Goal: Task Accomplishment & Management: Manage account settings

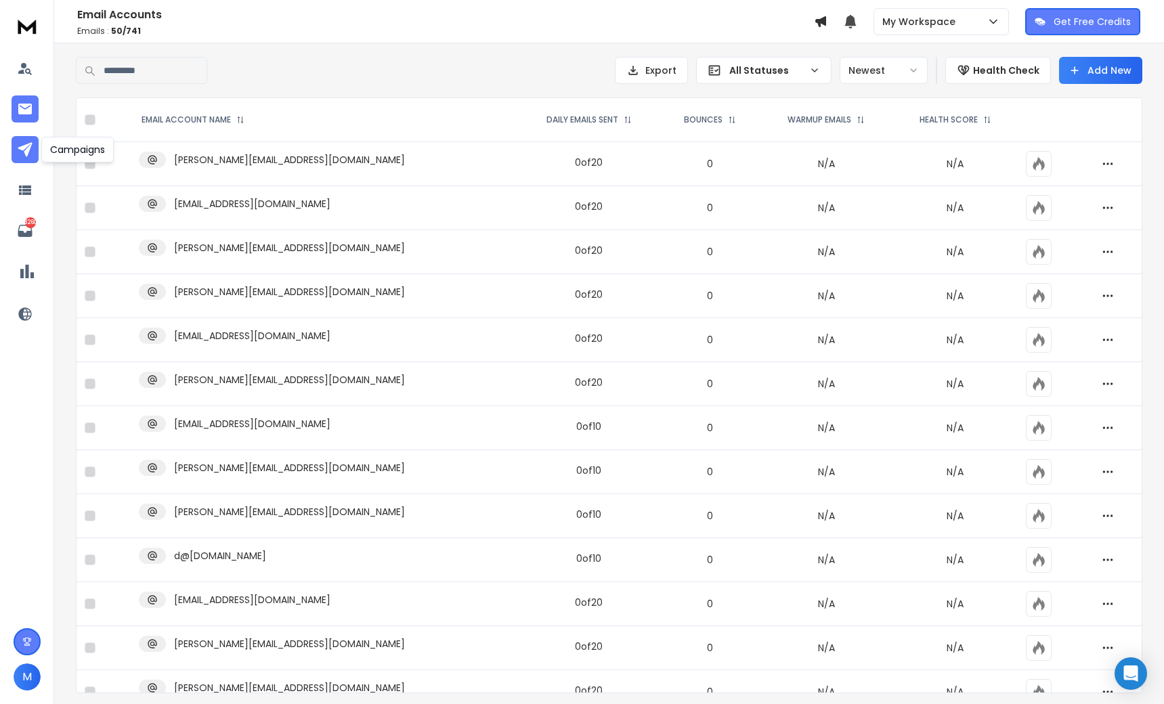
click at [25, 152] on icon at bounding box center [25, 149] width 14 height 14
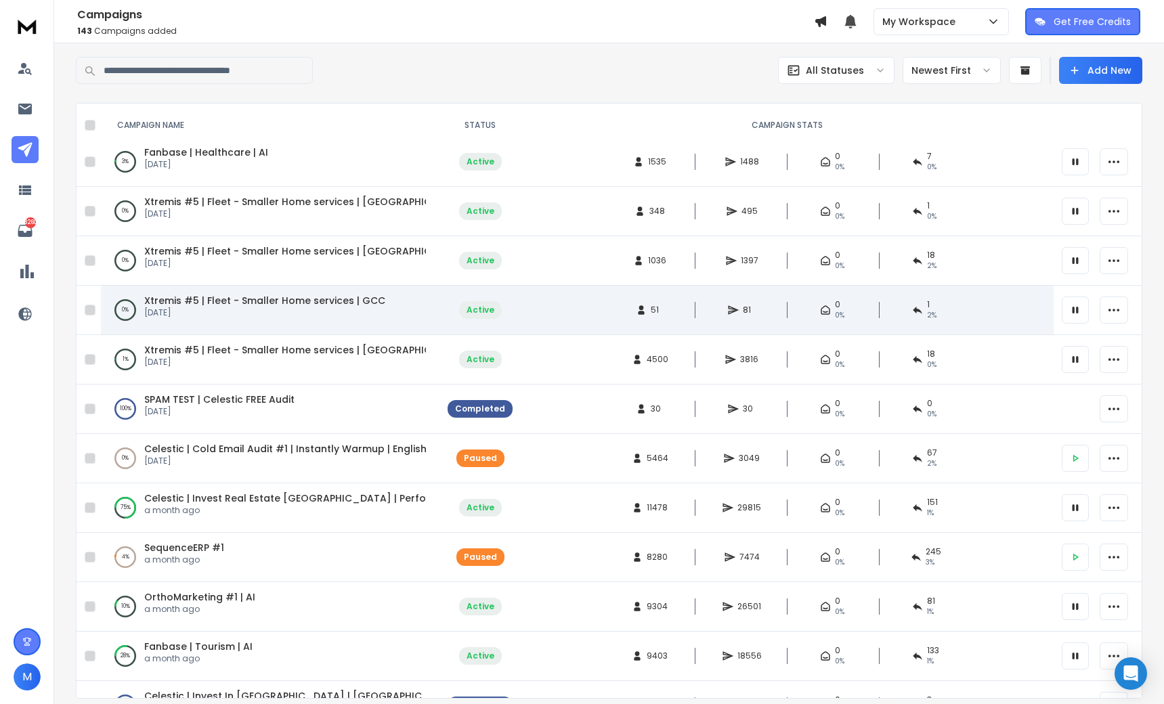
scroll to position [94, 0]
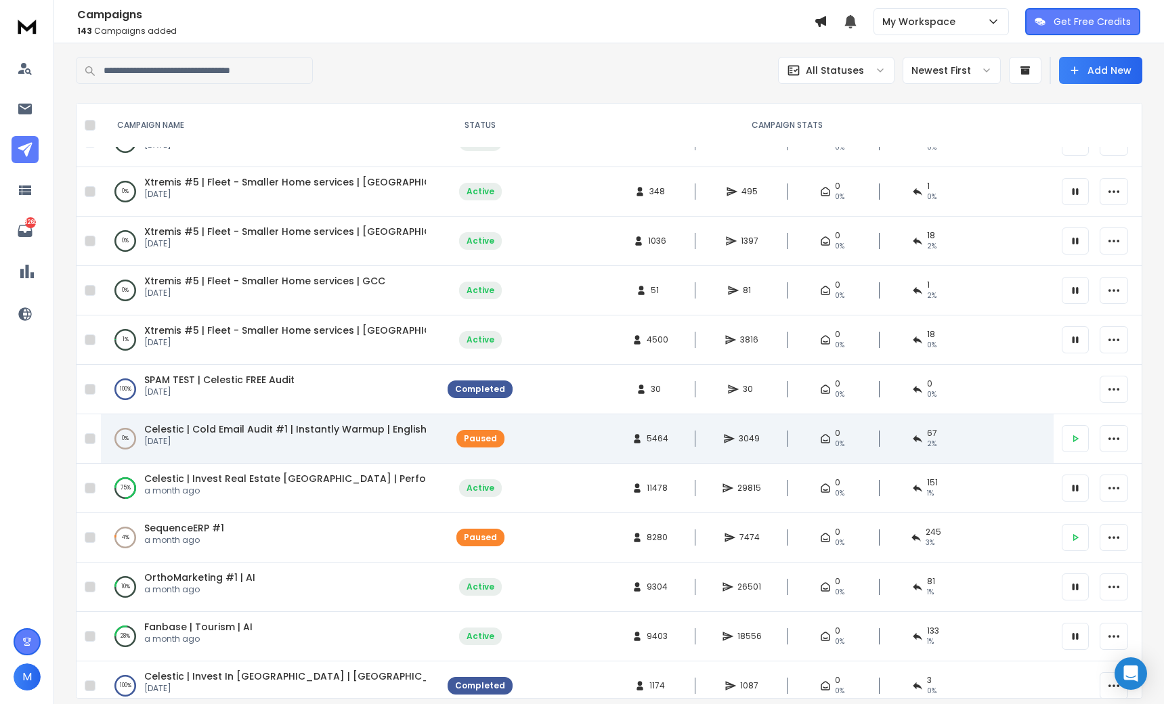
click at [332, 434] on span "Celestic | Cold Email Audit #1 | Instantly Warmup | English + [GEOGRAPHIC_DATA]…" at bounding box center [361, 429] width 435 height 14
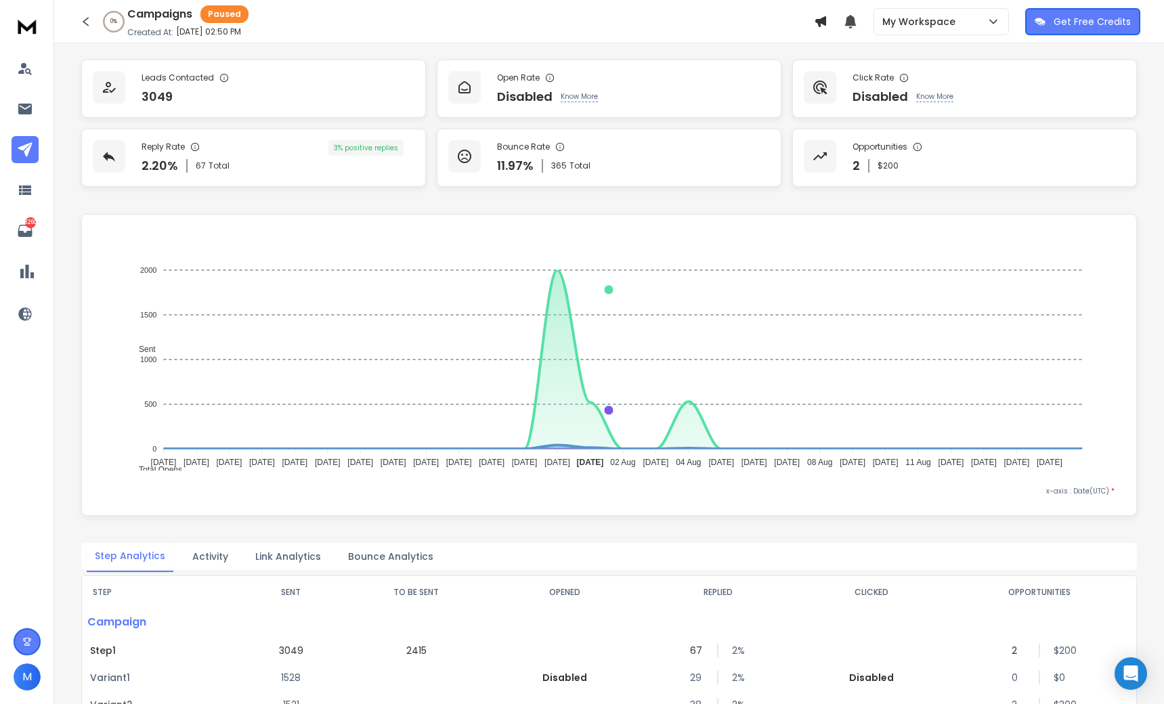
scroll to position [169, 0]
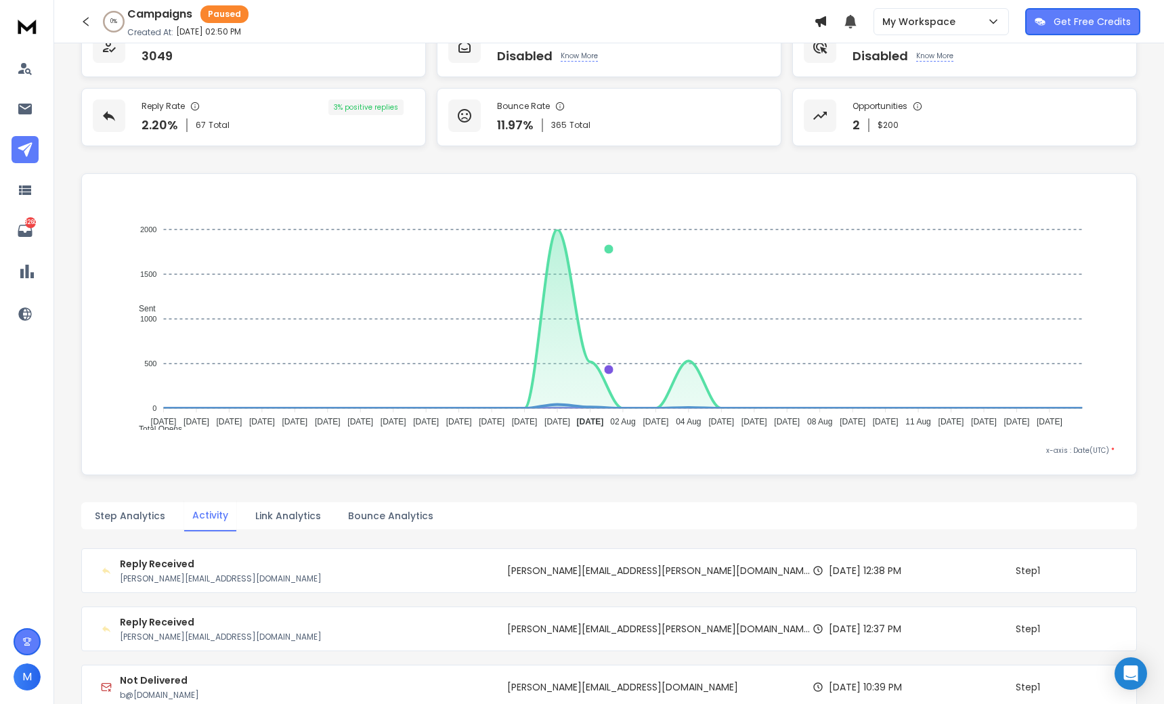
click at [228, 527] on button "Activity" at bounding box center [210, 515] width 52 height 31
click at [301, 515] on button "Link Analytics" at bounding box center [288, 516] width 82 height 30
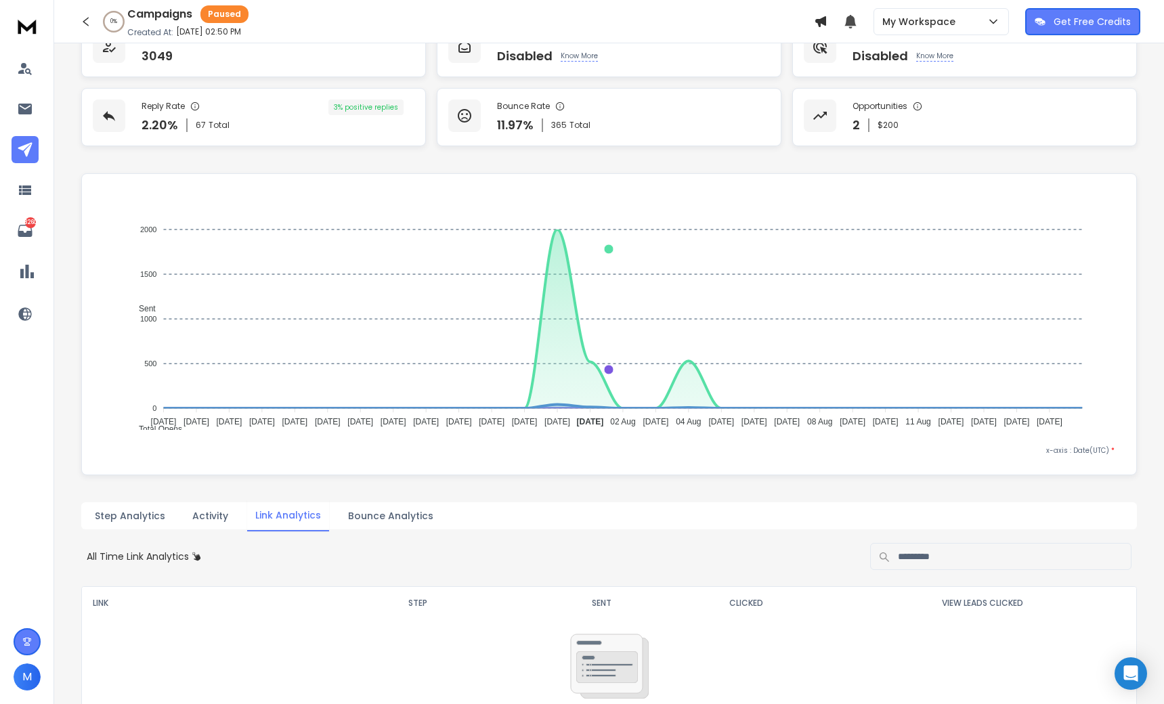
click at [235, 525] on div "Step Analytics Activity Link Analytics Bounce Analytics" at bounding box center [609, 515] width 1056 height 27
click at [231, 525] on button "Activity" at bounding box center [210, 516] width 52 height 30
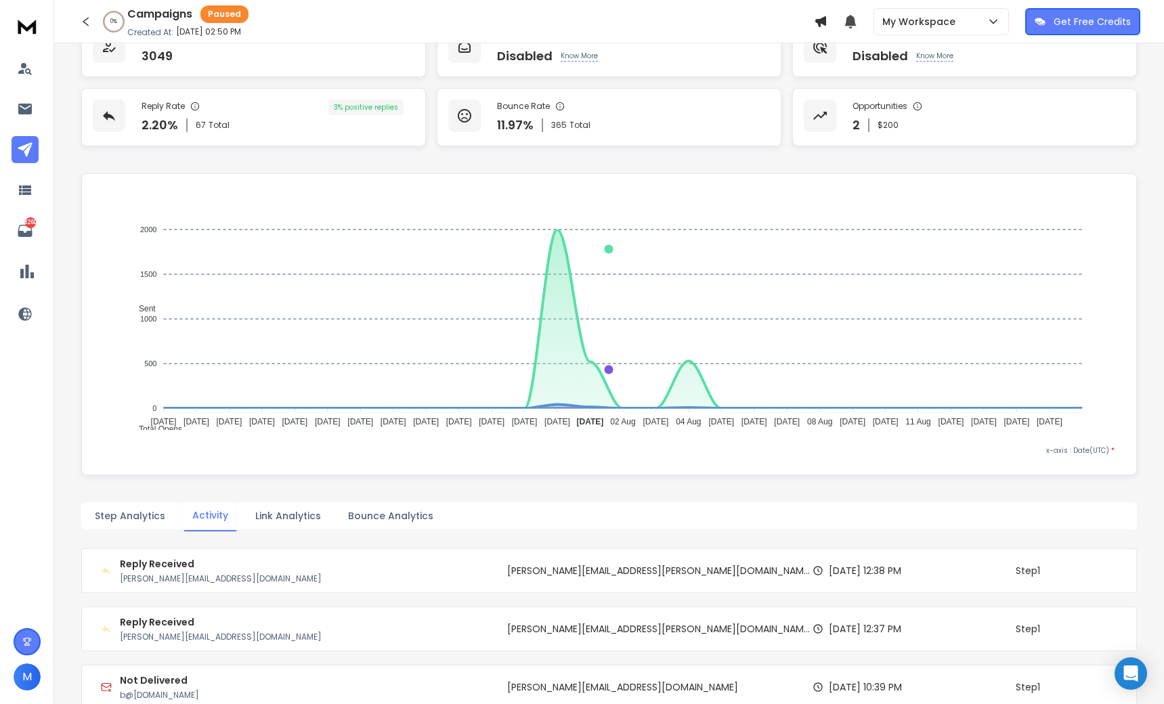
scroll to position [0, 0]
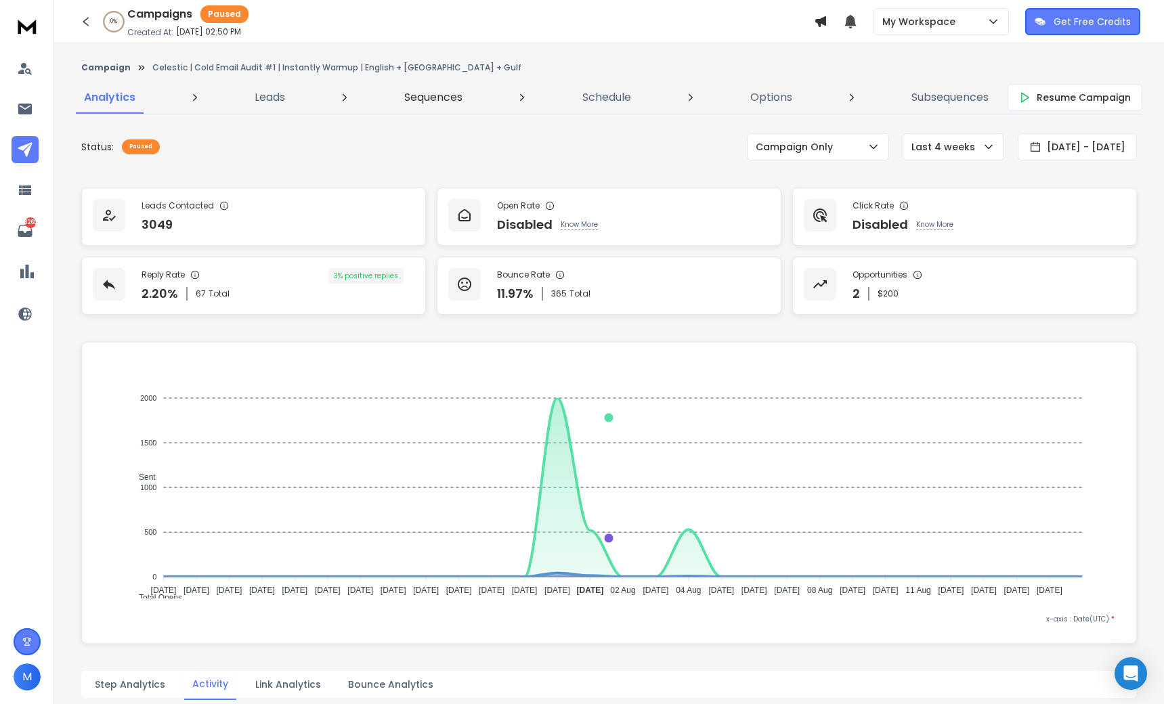
click at [437, 96] on p "Sequences" at bounding box center [433, 97] width 58 height 16
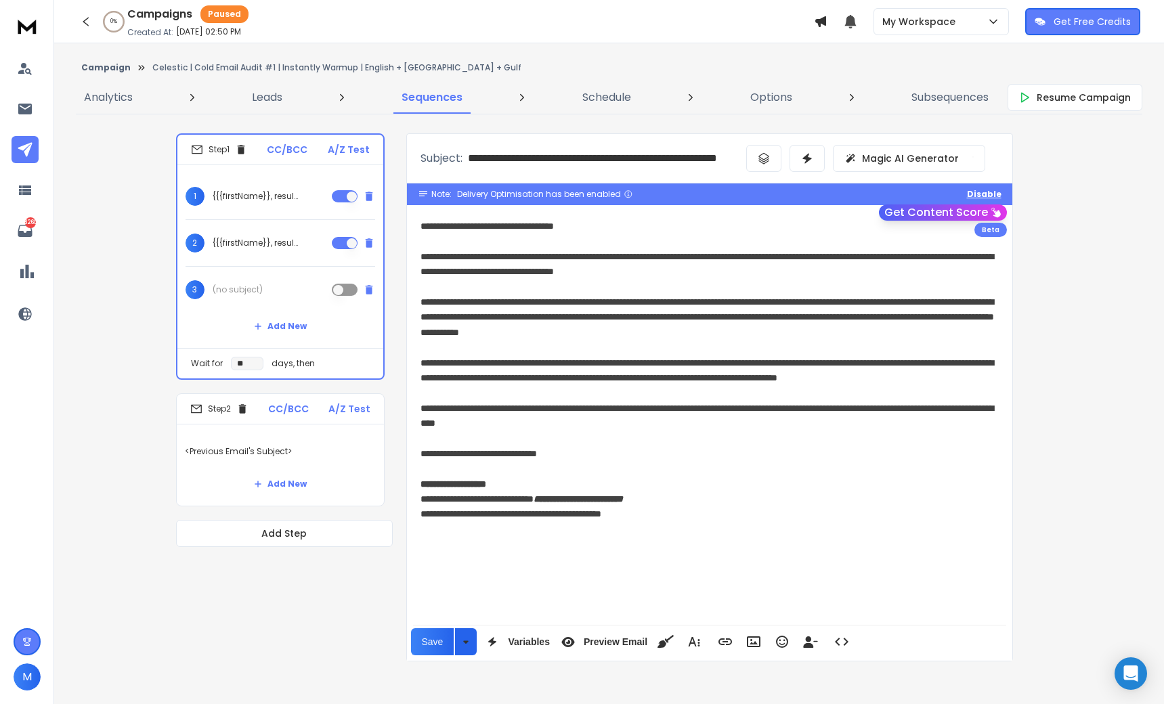
click at [229, 234] on div "2 {{{firstName}}, results|diagnostic|{{firstName}}, diagnostic}" at bounding box center [243, 243] width 114 height 19
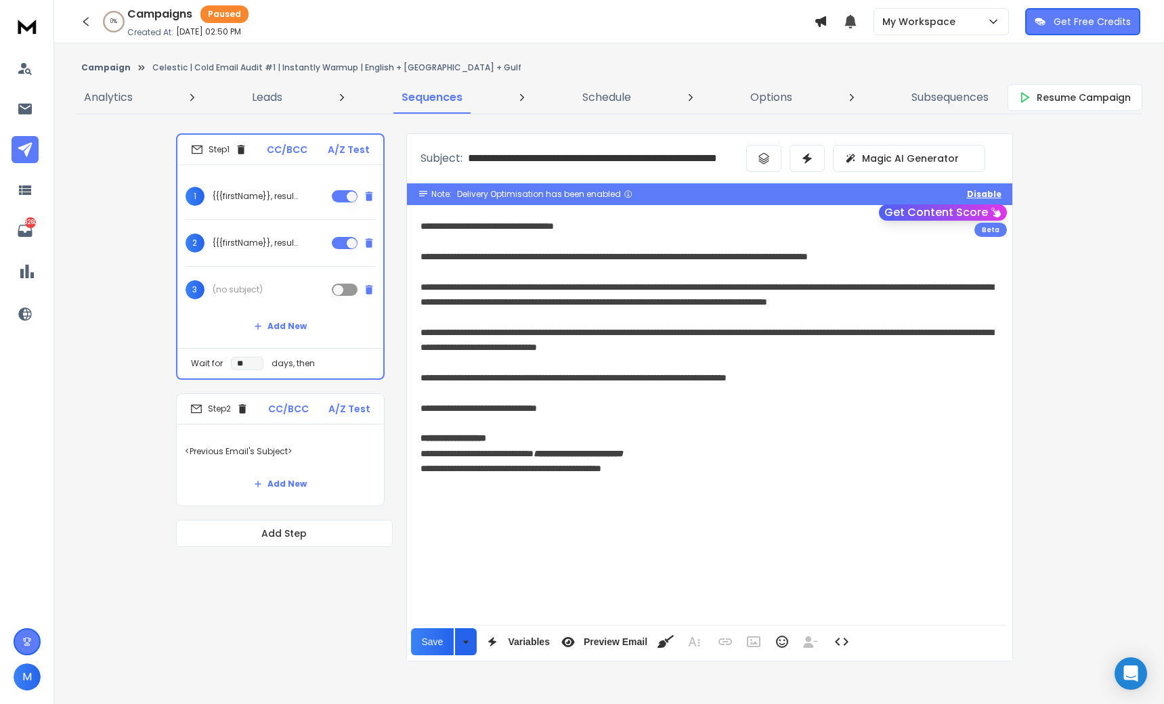
click at [261, 196] on p "{{{firstName}}, results|diagnostic|{{firstName}}, diagnostic}" at bounding box center [256, 196] width 87 height 11
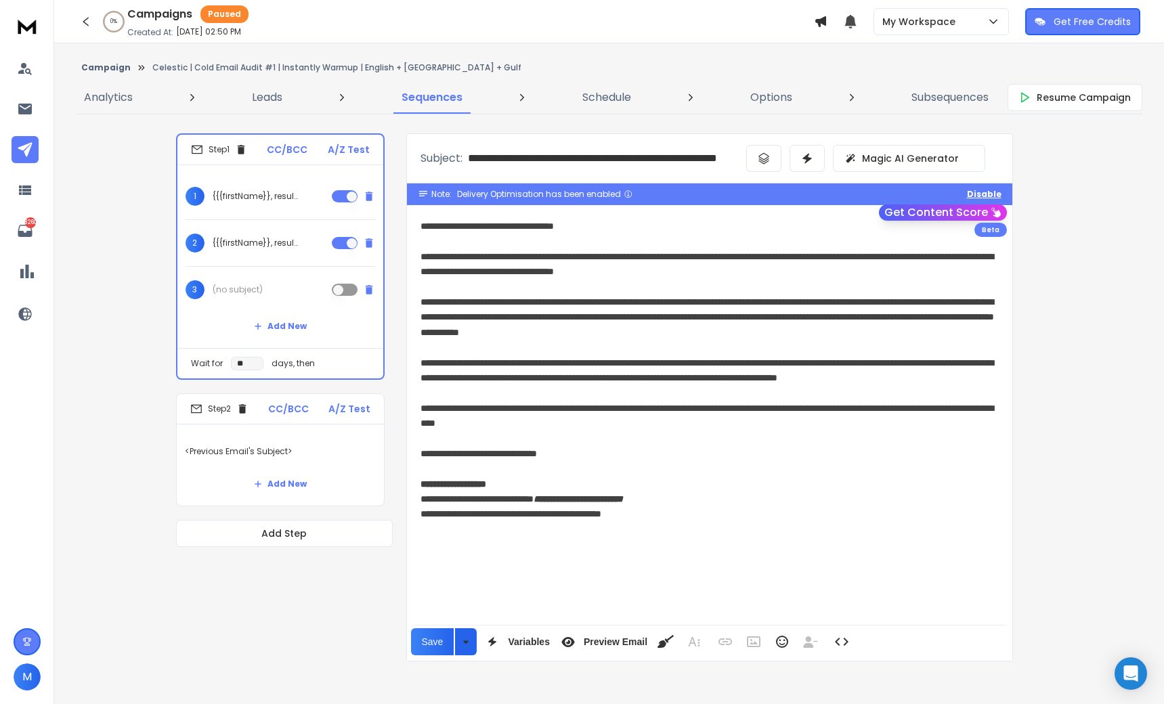
click at [273, 464] on p "<Previous Email's Subject>" at bounding box center [280, 452] width 191 height 38
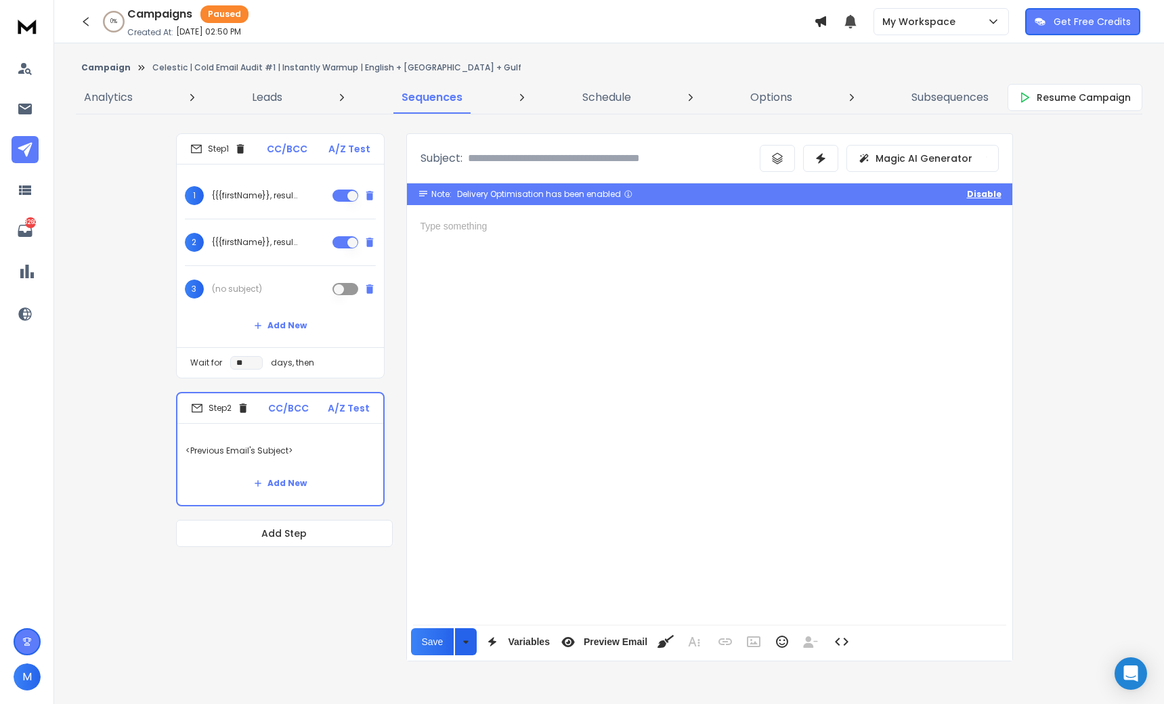
click at [244, 234] on div "2 {{{firstName}}, results|diagnostic|{{firstName}}, diagnostic}" at bounding box center [242, 242] width 114 height 19
type input "**********"
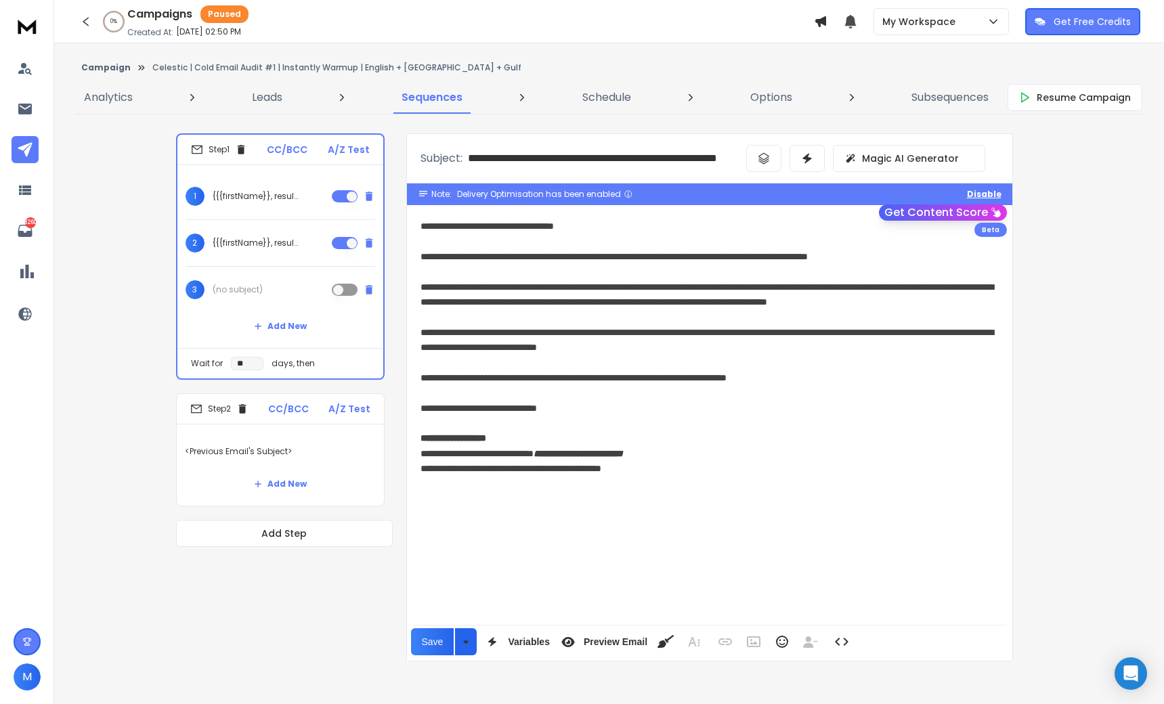
click at [261, 213] on div "1 {{{firstName}}, results|diagnostic|{{firstName}}, diagnostic}" at bounding box center [281, 196] width 190 height 47
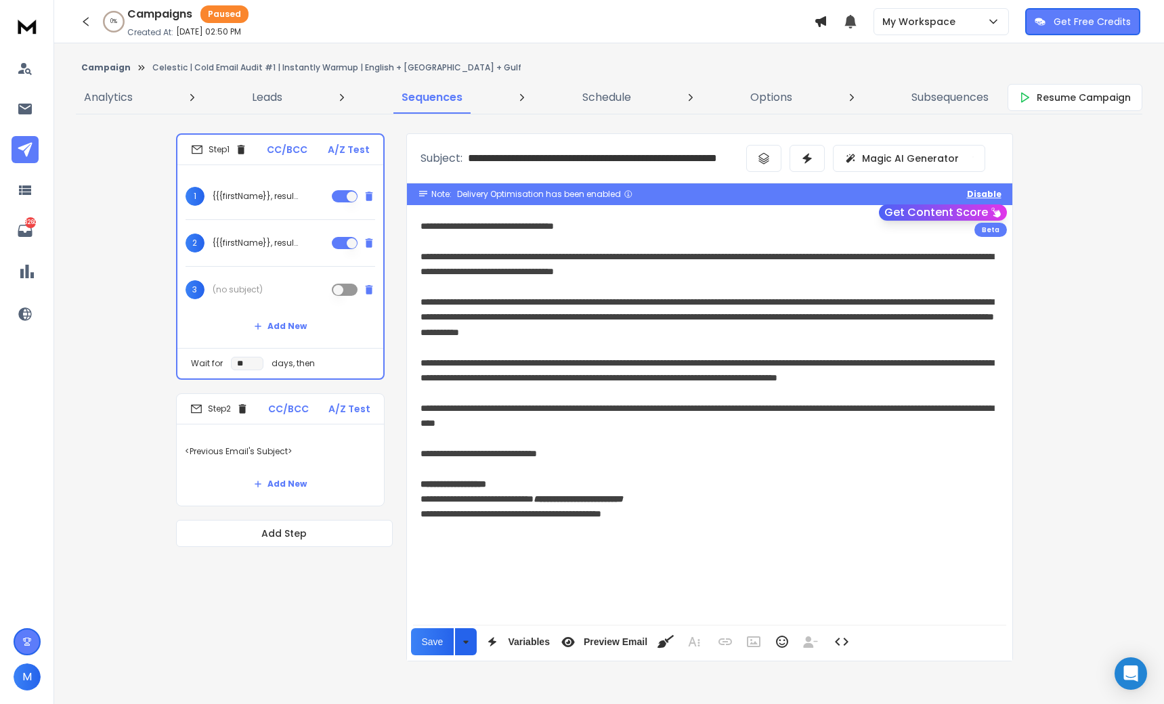
click at [254, 238] on p "{{{firstName}}, results|diagnostic|{{firstName}}, diagnostic}" at bounding box center [256, 243] width 87 height 11
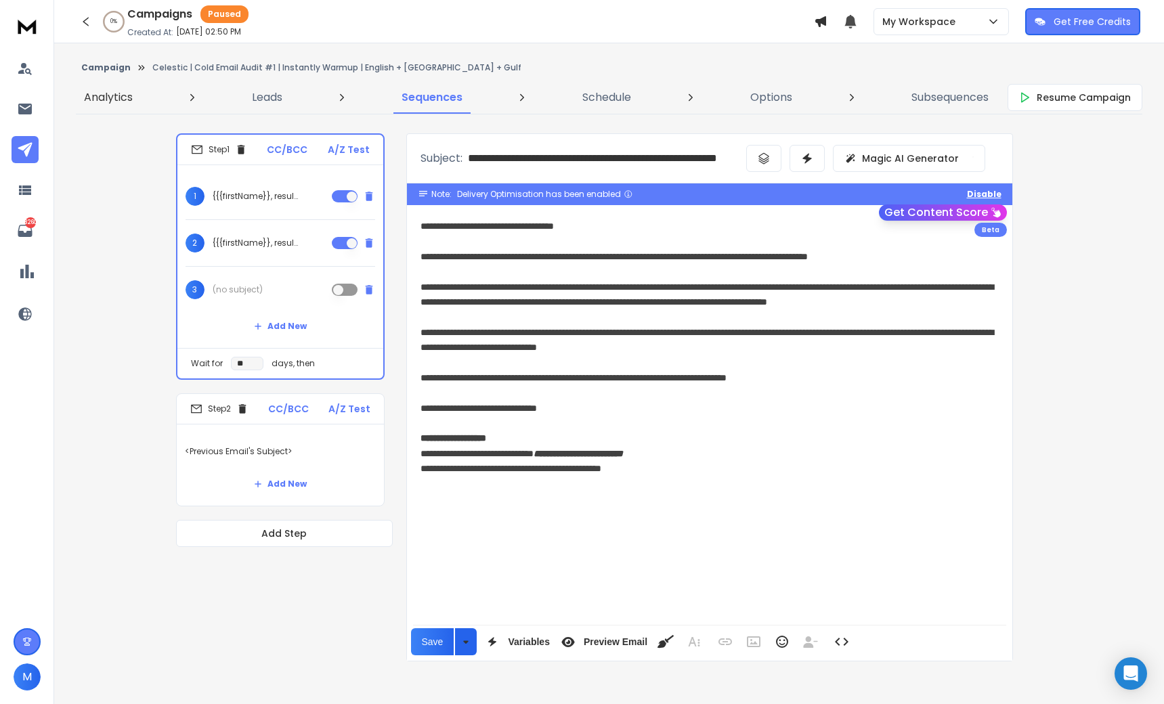
click at [127, 112] on link "Analytics" at bounding box center [108, 97] width 65 height 32
